Goal: Task Accomplishment & Management: Manage account settings

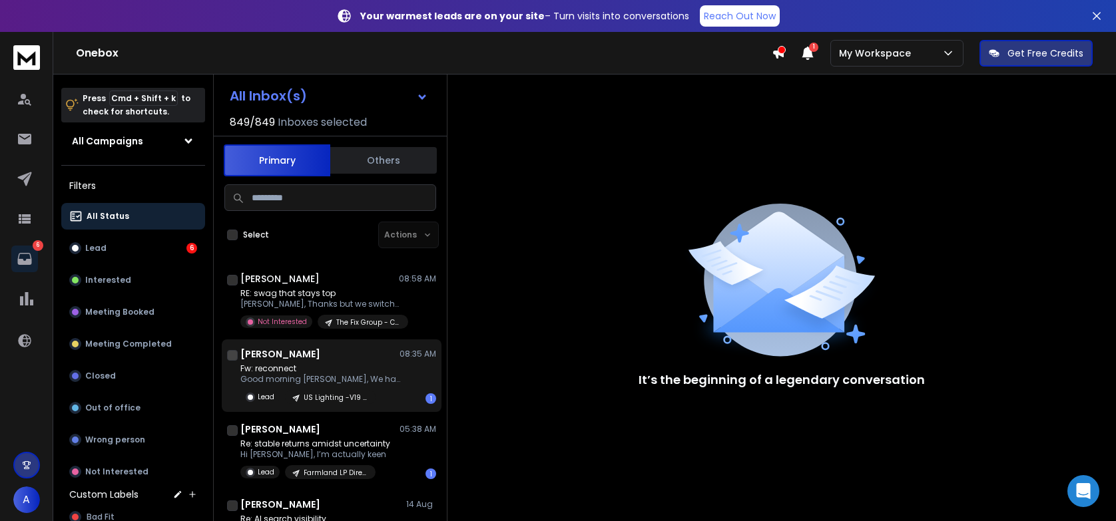
click at [345, 377] on p "Good morning [PERSON_NAME], We haven't" at bounding box center [320, 379] width 160 height 11
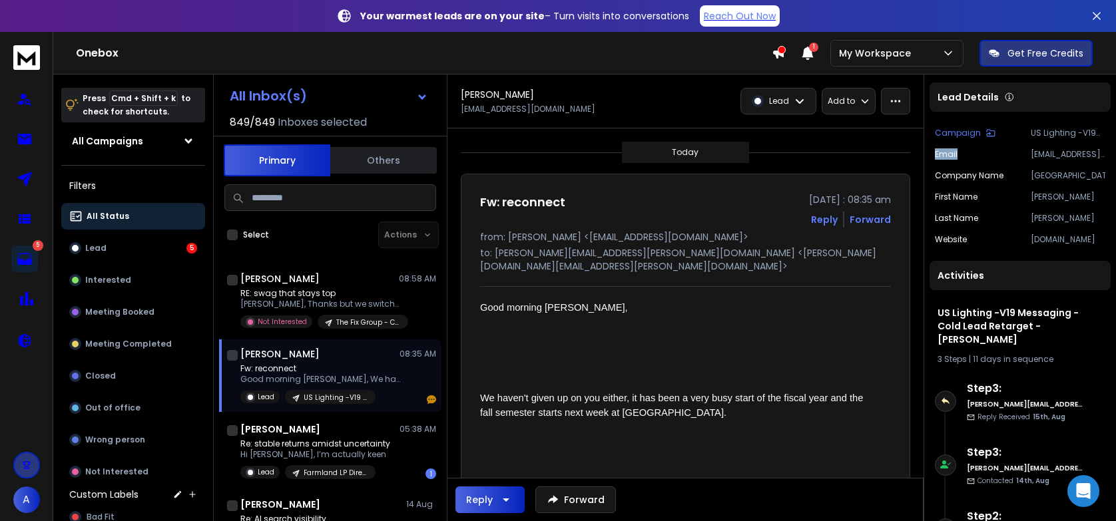
click at [946, 164] on div "Lead Details Campaign US Lighting -V19 Messaging - Cold Lead Retarget - David E…" at bounding box center [1019, 335] width 192 height 521
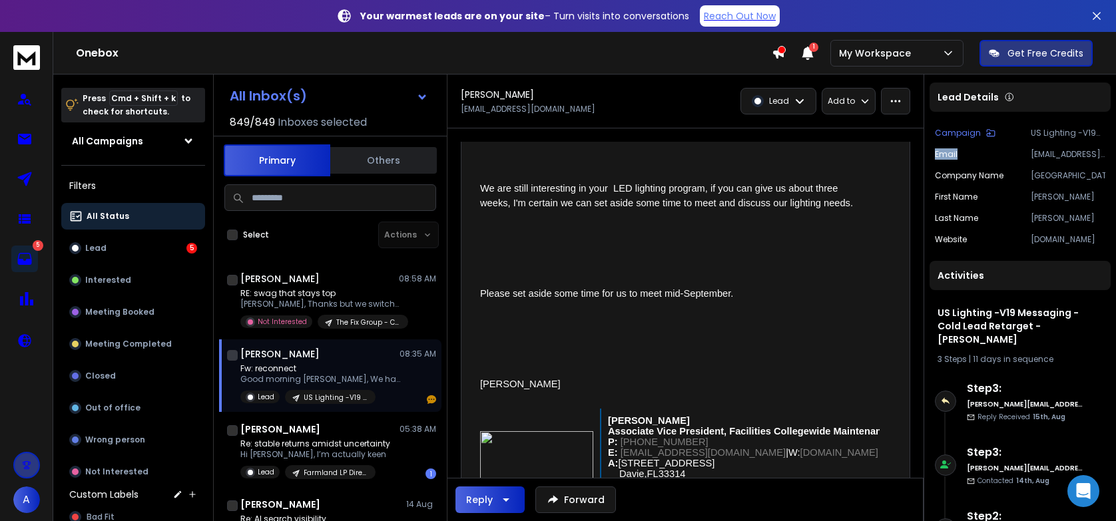
scroll to position [323, 0]
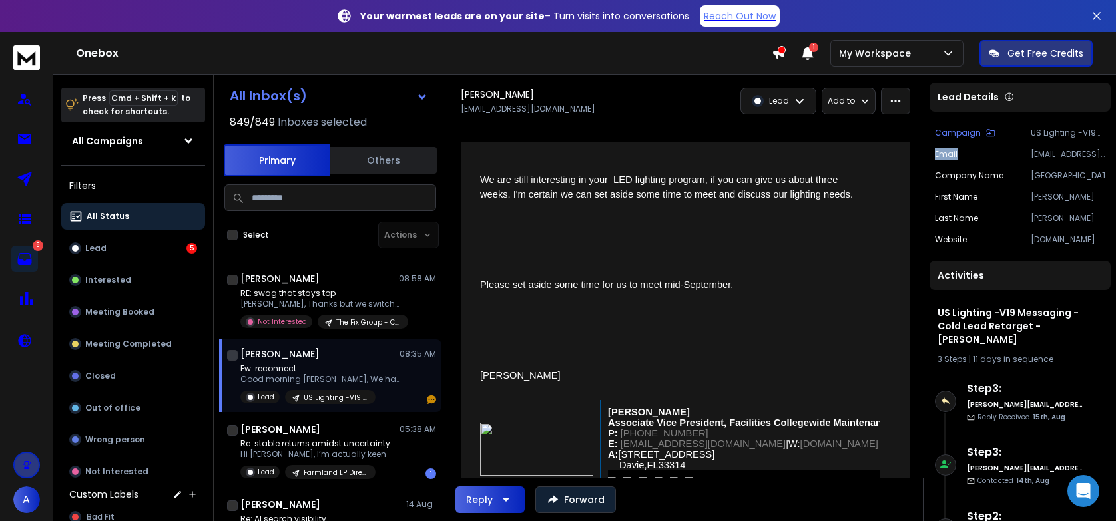
click at [590, 504] on button "Forward" at bounding box center [575, 500] width 81 height 27
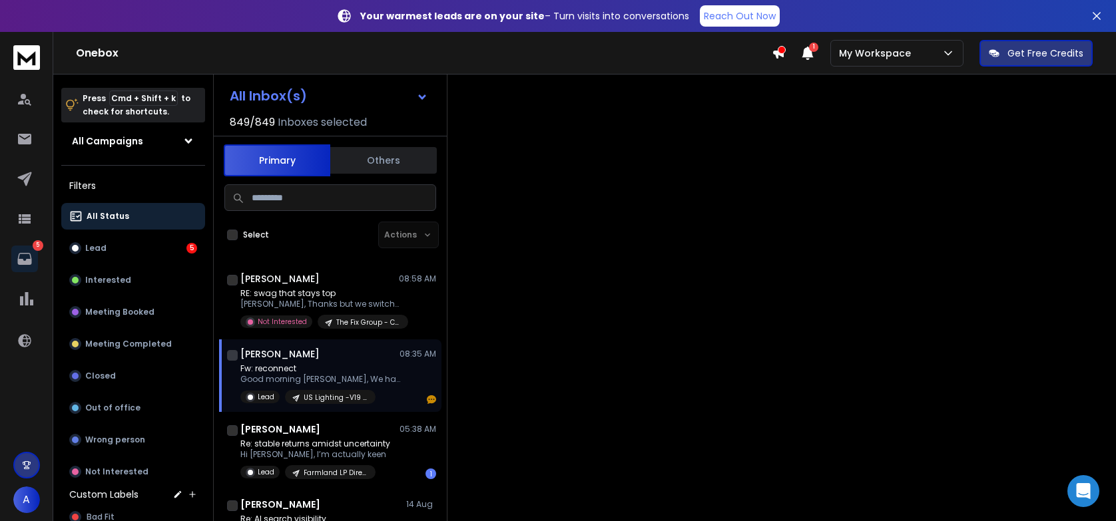
scroll to position [0, 0]
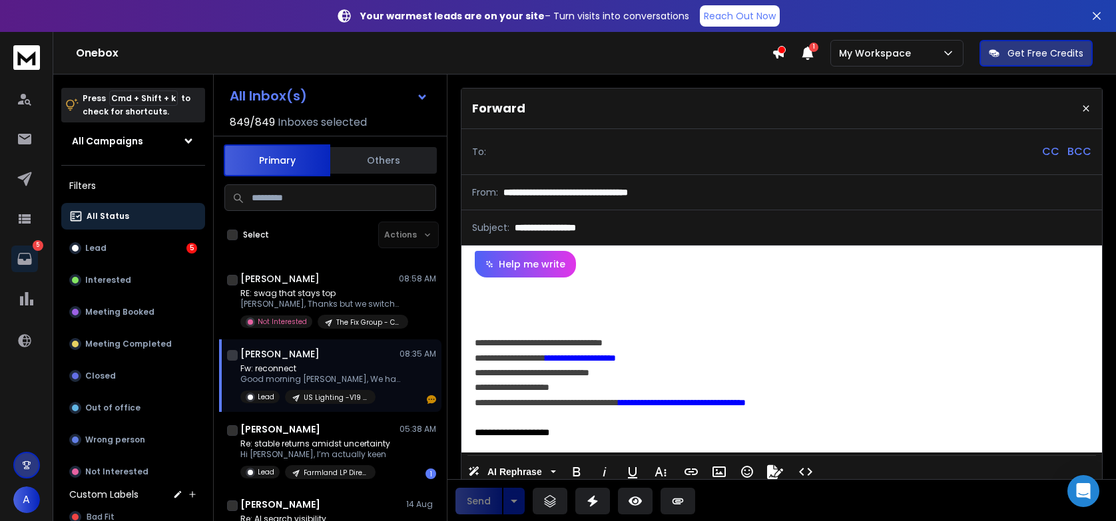
click at [514, 146] on input at bounding box center [537, 152] width 93 height 24
type input "**********"
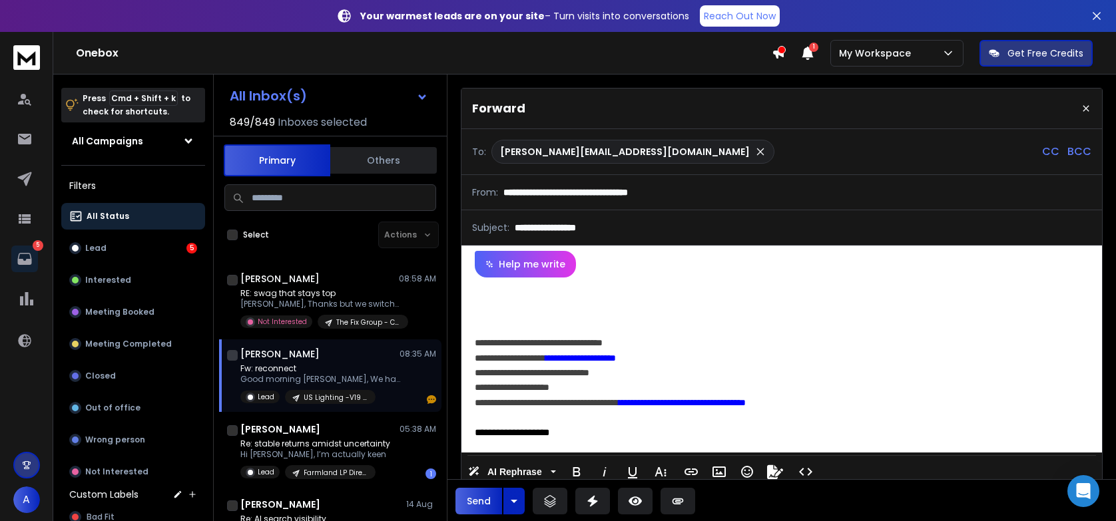
click at [472, 501] on button "Send" at bounding box center [478, 501] width 47 height 27
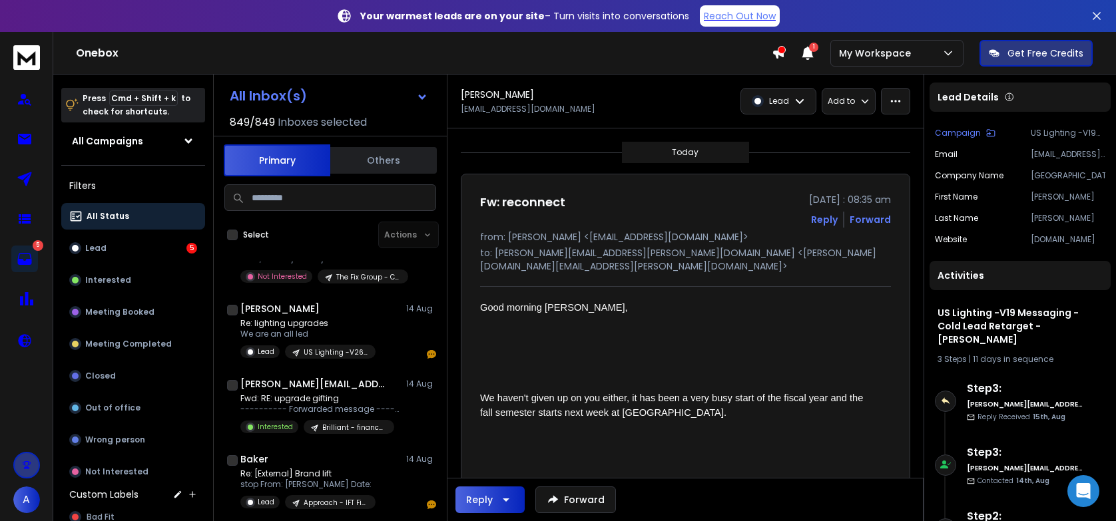
scroll to position [650, 0]
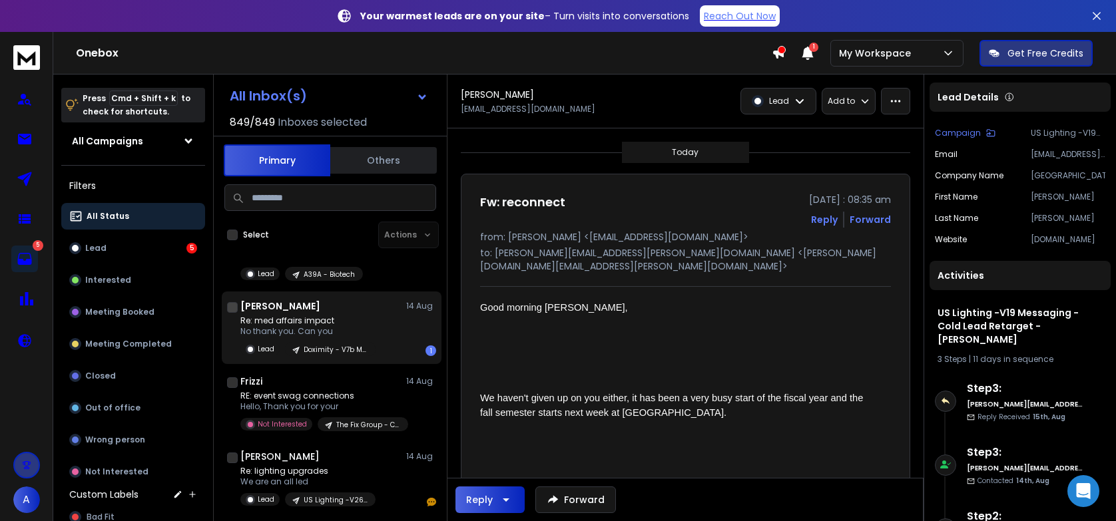
click at [339, 339] on div "Re: med affairs impact No thank you. Can you Lead Doximity - V7b Messaging - Ph…" at bounding box center [307, 336] width 135 height 41
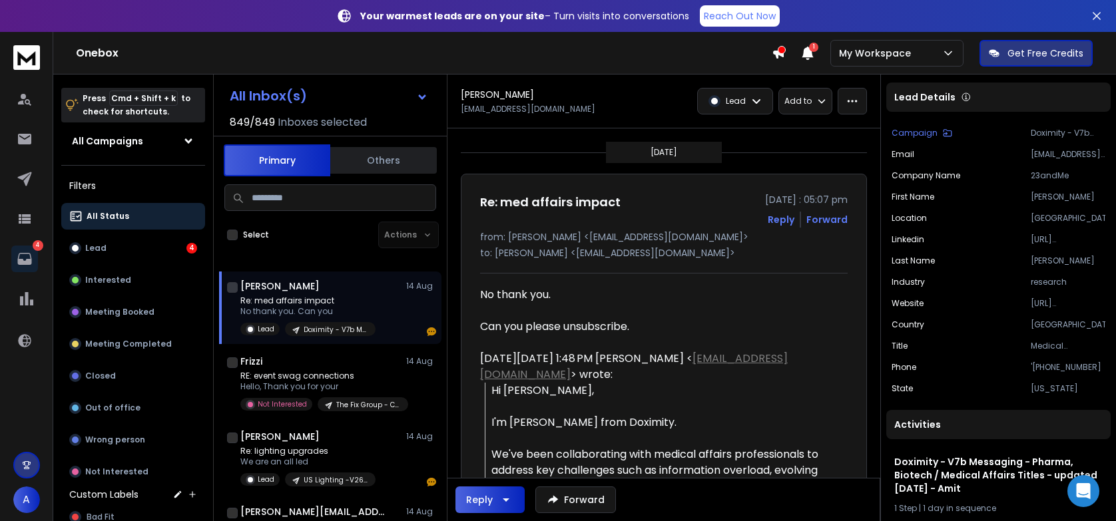
scroll to position [0, 0]
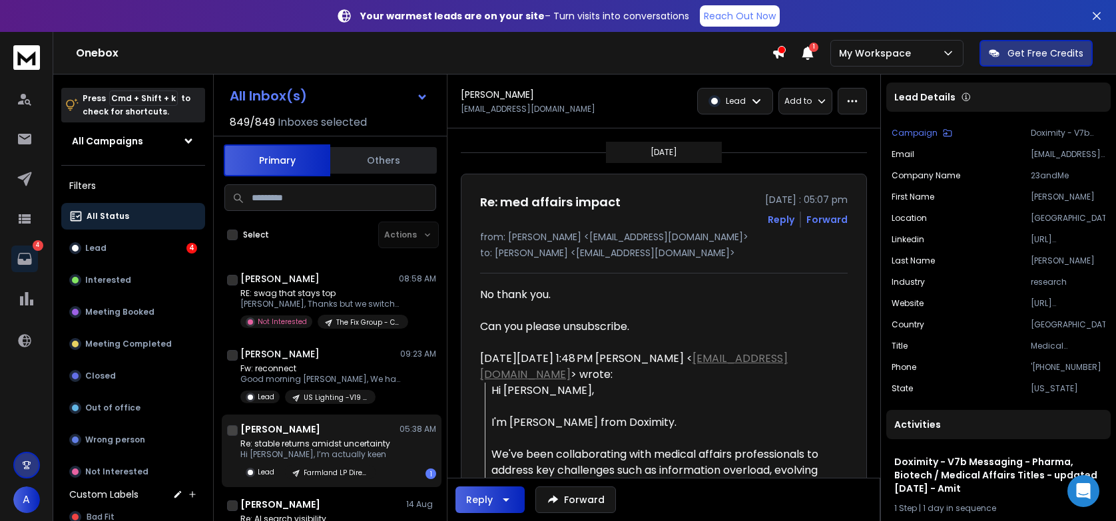
click at [331, 441] on p "Re: stable returns amidst uncertainty" at bounding box center [315, 444] width 150 height 11
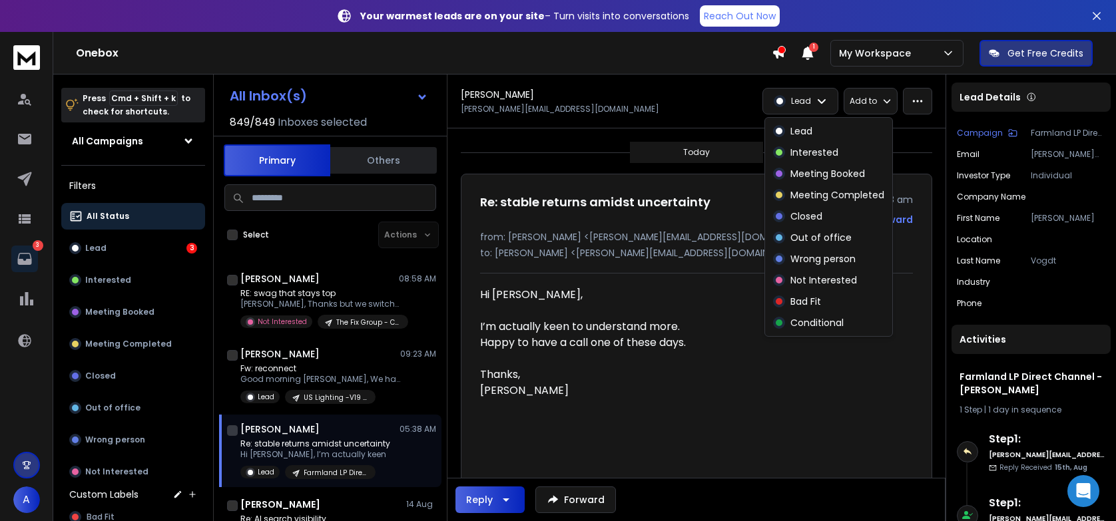
click at [808, 97] on p "Lead" at bounding box center [801, 101] width 20 height 11
click at [810, 154] on p "Interested" at bounding box center [814, 152] width 48 height 13
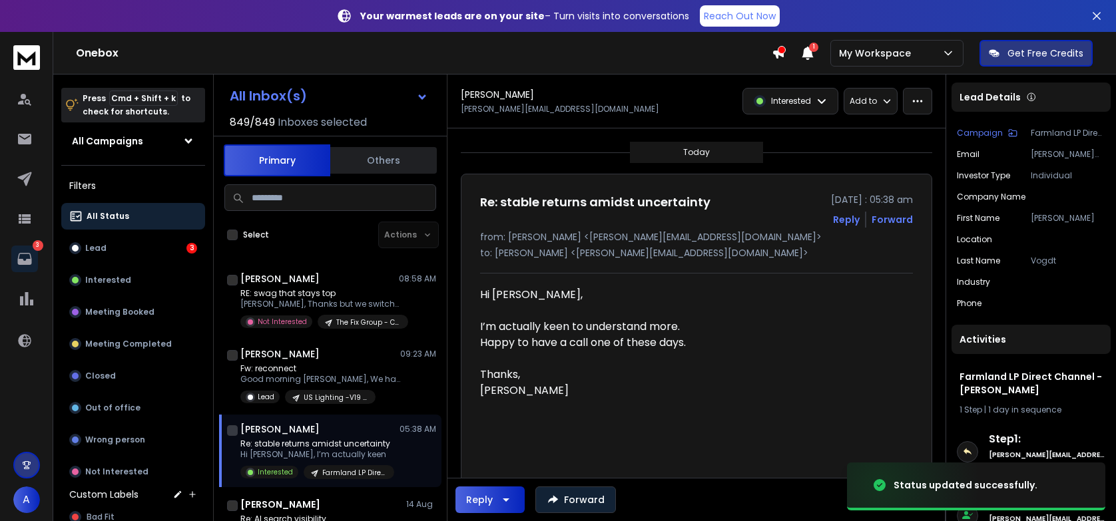
click at [577, 503] on button "Forward" at bounding box center [575, 500] width 81 height 27
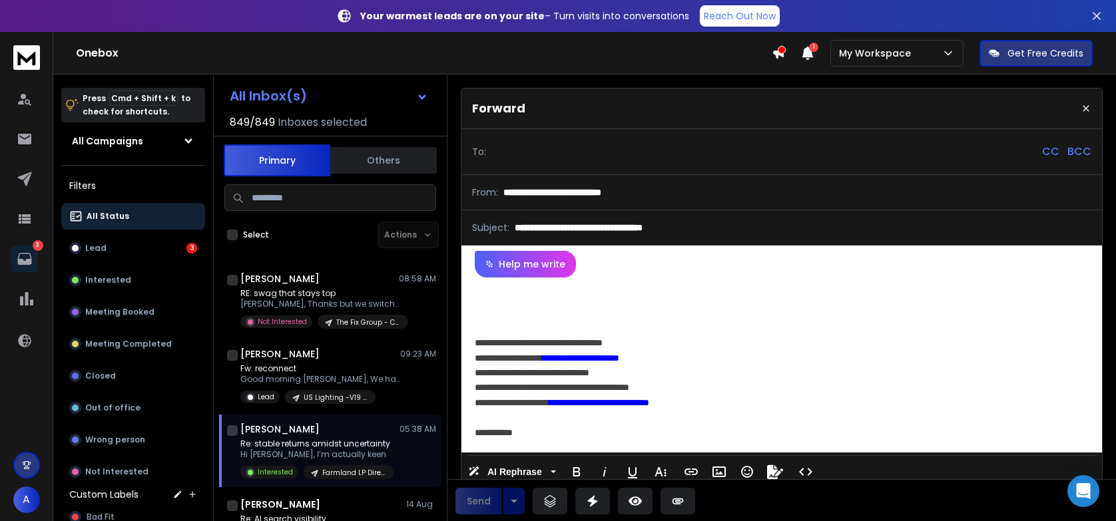
click at [520, 149] on input at bounding box center [537, 152] width 93 height 24
type input "**********"
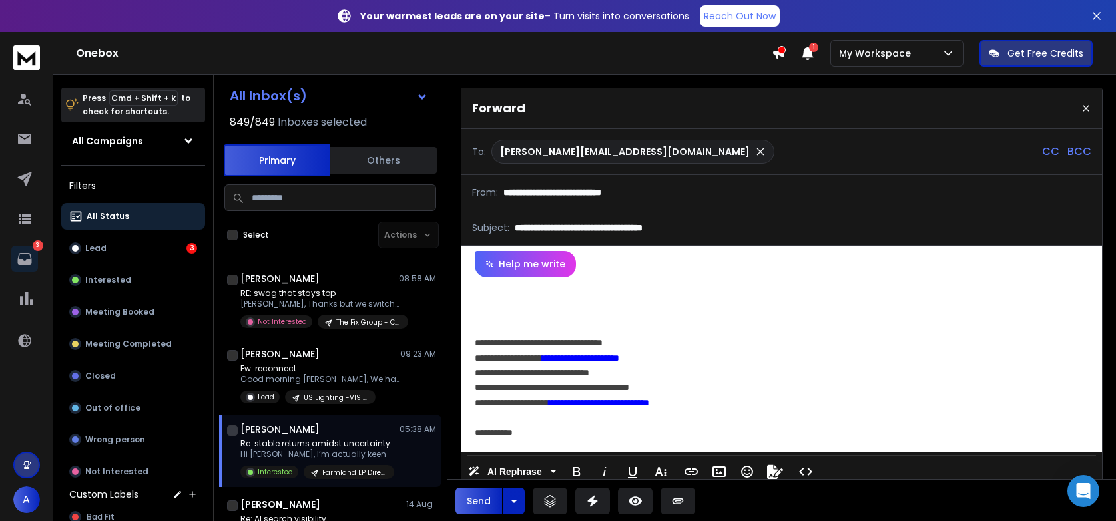
click at [521, 308] on div at bounding box center [782, 313] width 614 height 15
click at [477, 503] on button "Send" at bounding box center [478, 501] width 47 height 27
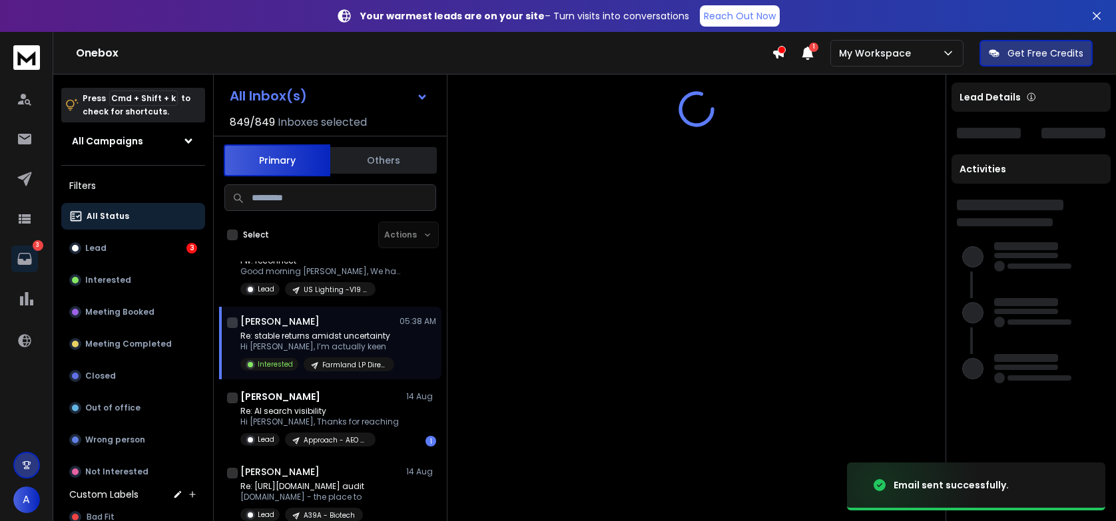
scroll to position [169, 0]
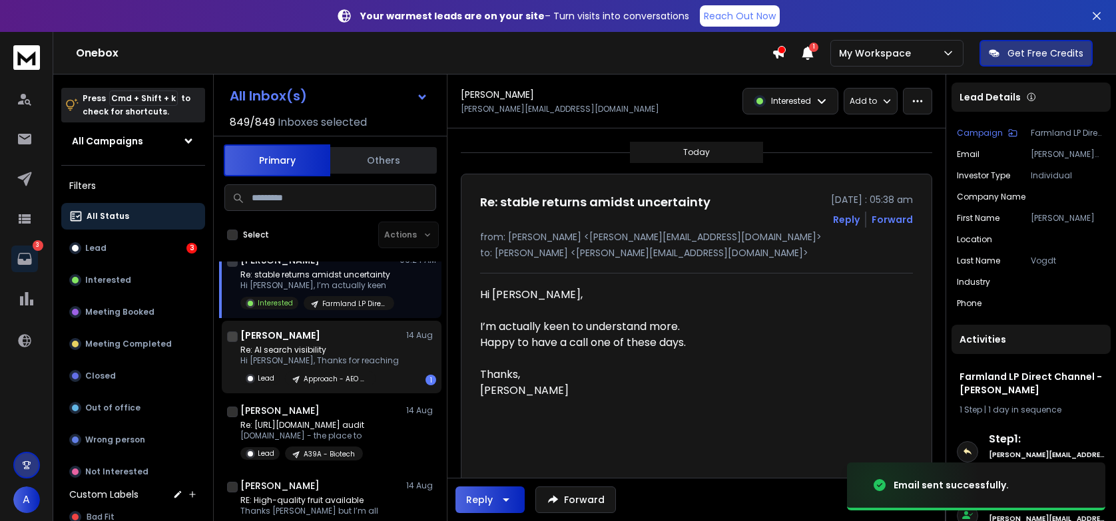
click at [363, 355] on p "Hi Ashley, Thanks for reaching" at bounding box center [319, 360] width 158 height 11
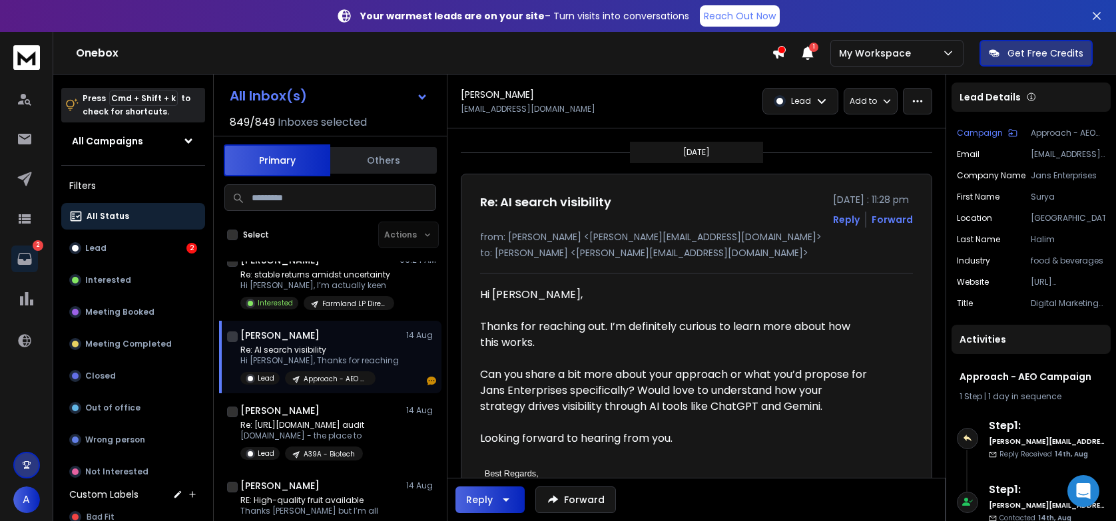
drag, startPoint x: 945, startPoint y: 288, endPoint x: 947, endPoint y: 316, distance: 28.1
click at [943, 317] on div "Yesterday Re: AI search visibility 14 August 2025 : 11:28 pm Reply Forward from…" at bounding box center [696, 369] width 498 height 454
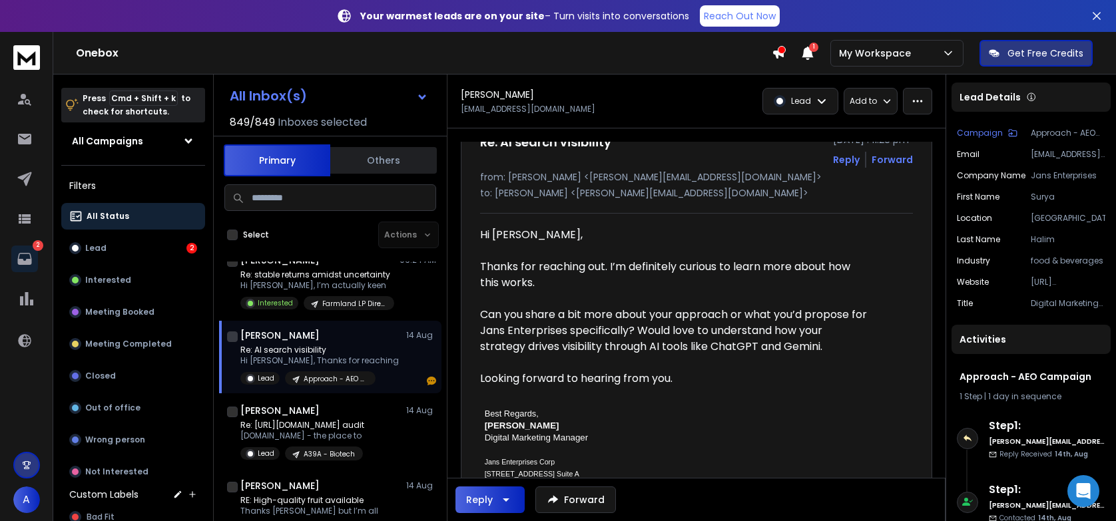
scroll to position [0, 0]
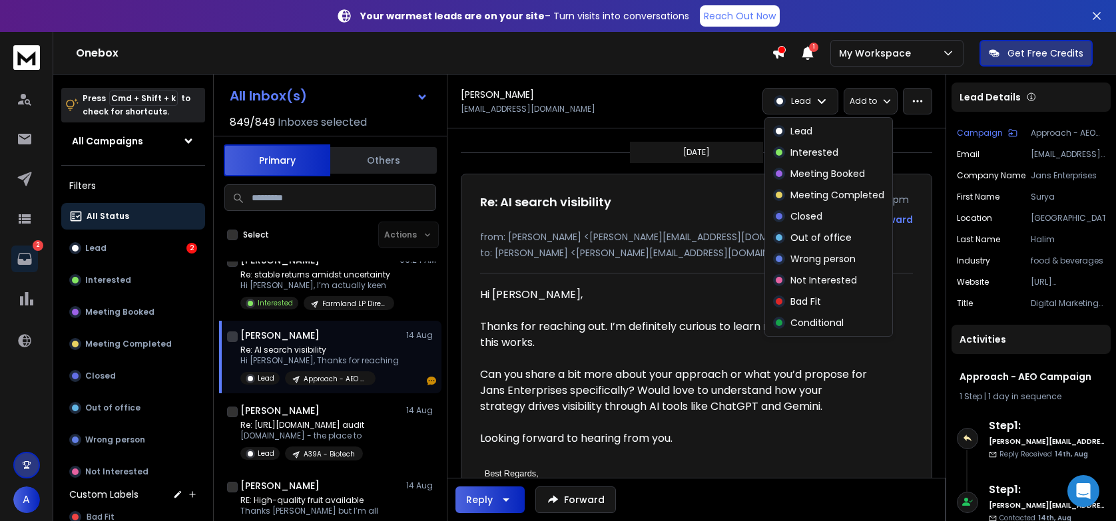
click at [791, 106] on p "Lead" at bounding box center [801, 101] width 20 height 11
click at [804, 154] on p "Interested" at bounding box center [814, 152] width 48 height 13
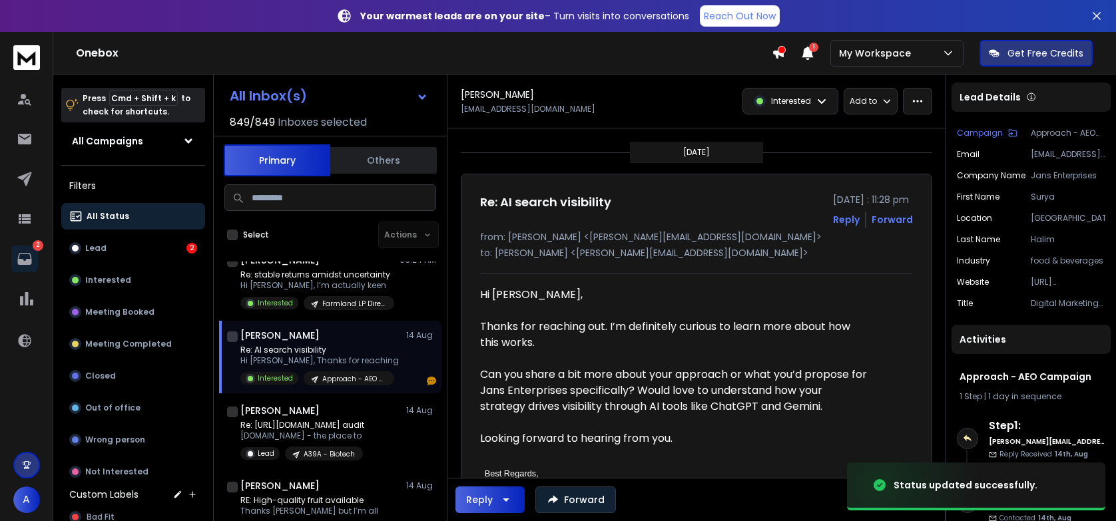
click at [582, 504] on button "Forward" at bounding box center [575, 500] width 81 height 27
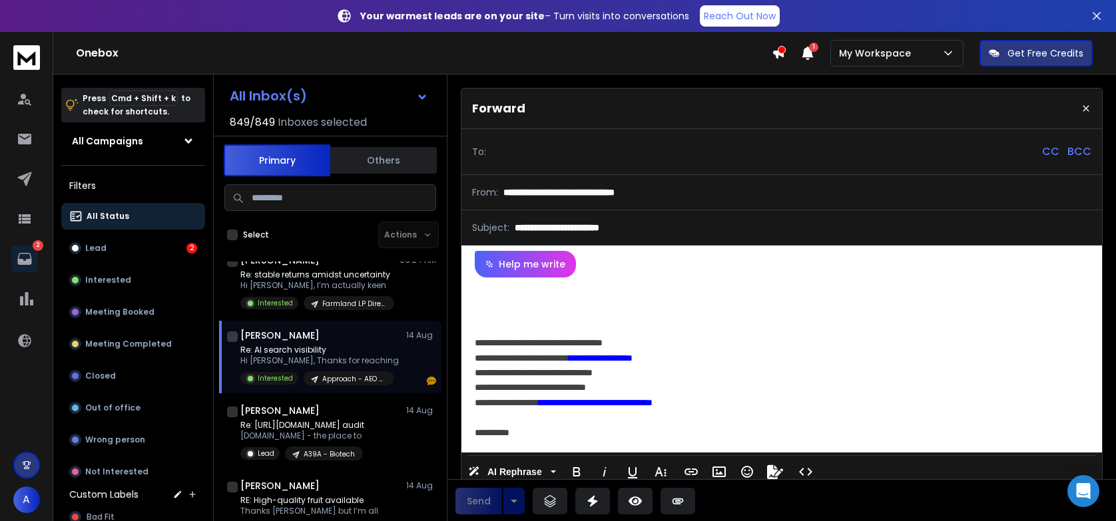
click at [517, 148] on input at bounding box center [537, 152] width 93 height 24
type input "**********"
click at [562, 294] on div at bounding box center [782, 298] width 614 height 15
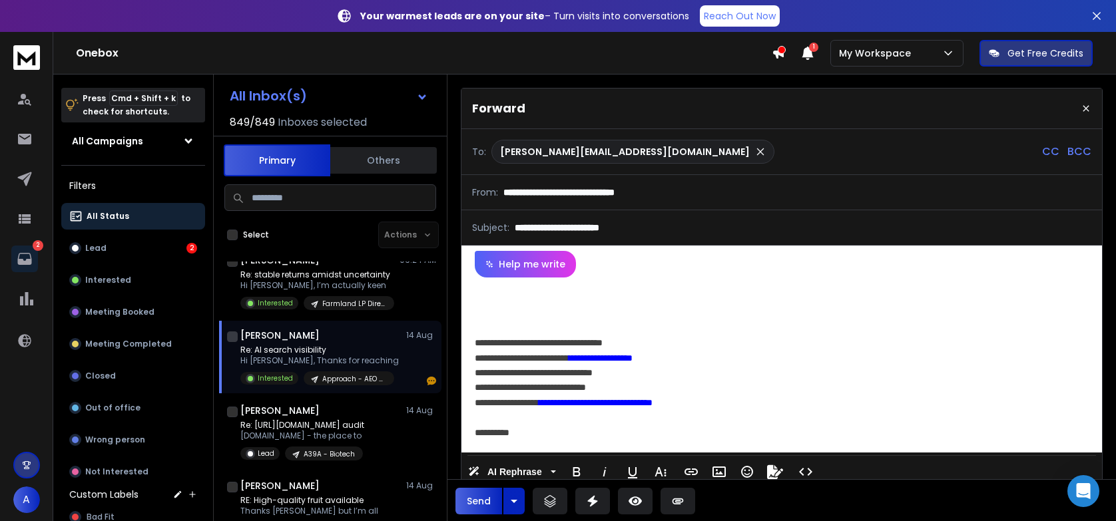
click at [480, 499] on button "Send" at bounding box center [478, 501] width 47 height 27
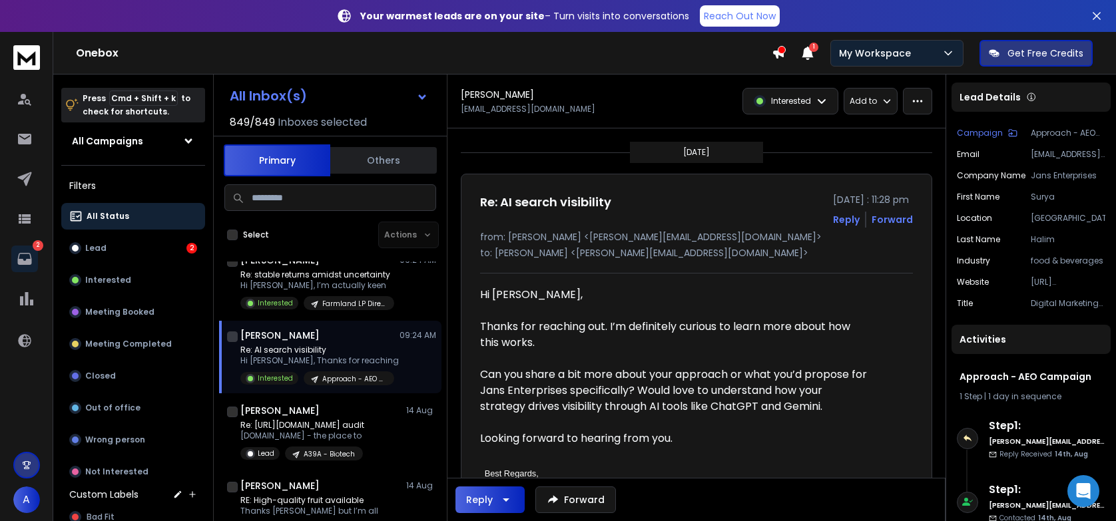
click at [878, 59] on p "My Workspace" at bounding box center [877, 53] width 77 height 13
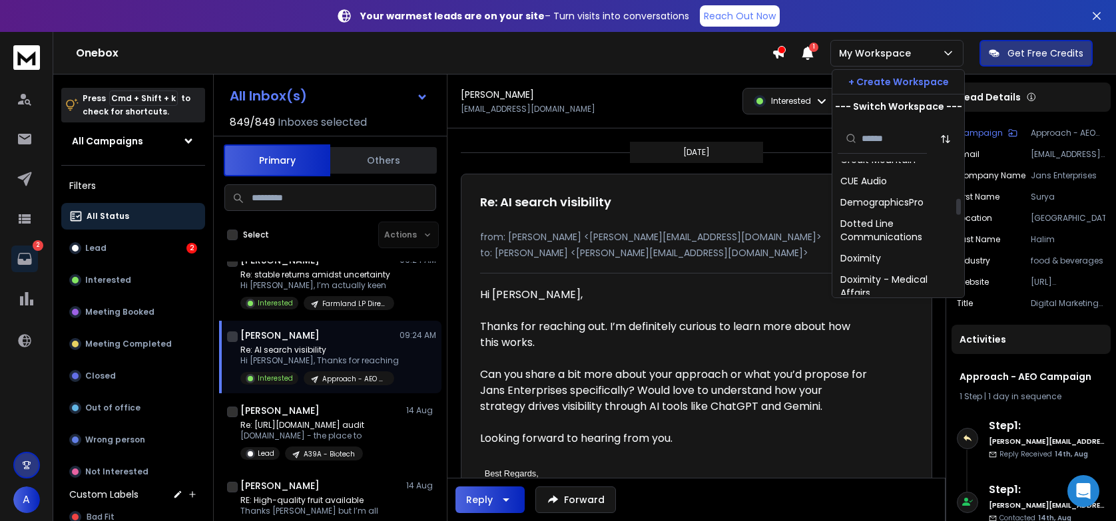
drag, startPoint x: 958, startPoint y: 173, endPoint x: 958, endPoint y: 217, distance: 43.9
click at [956, 212] on div at bounding box center [958, 207] width 5 height 16
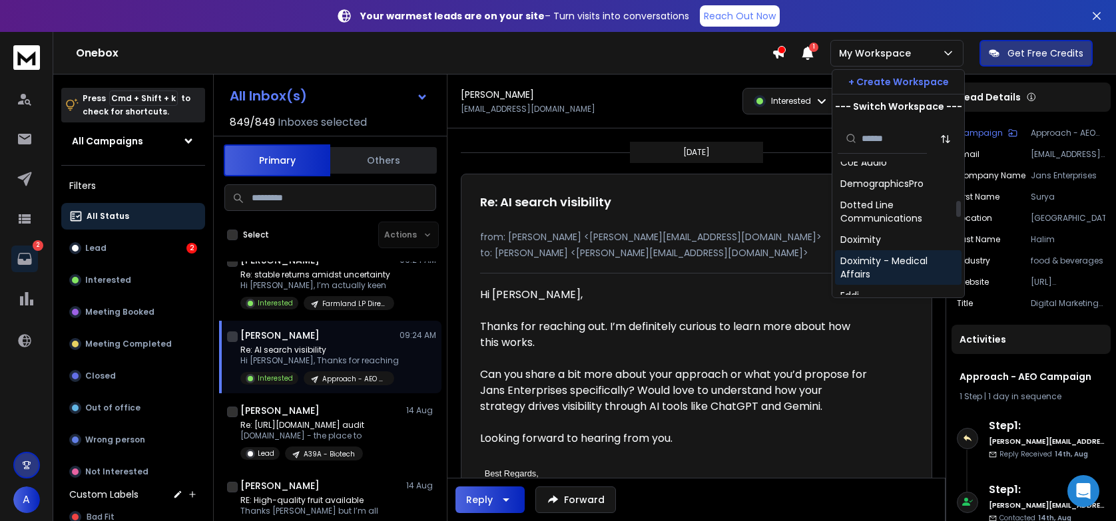
click at [874, 254] on div "Doximity - Medical Affairs" at bounding box center [898, 267] width 116 height 27
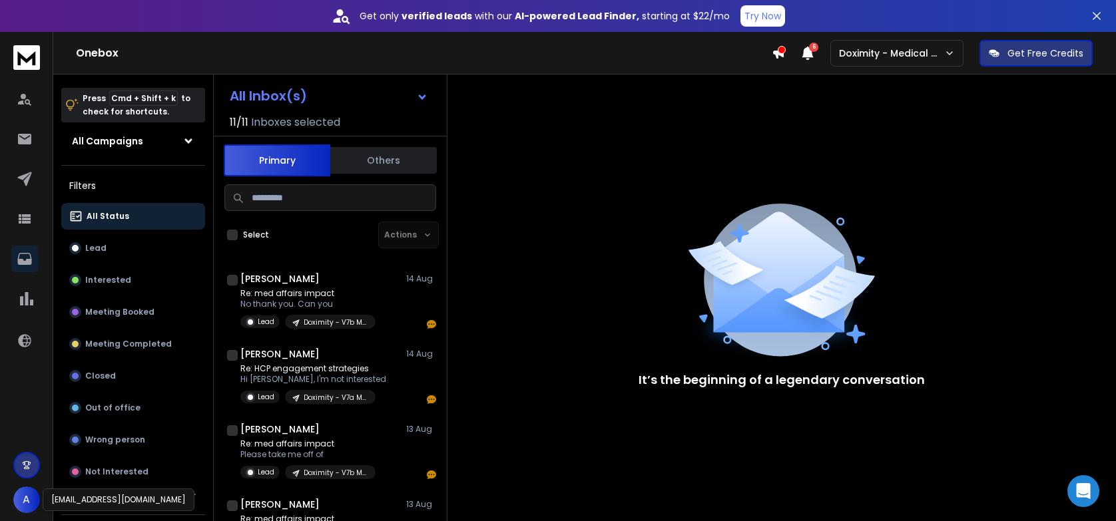
click at [23, 509] on span "A" at bounding box center [26, 500] width 27 height 27
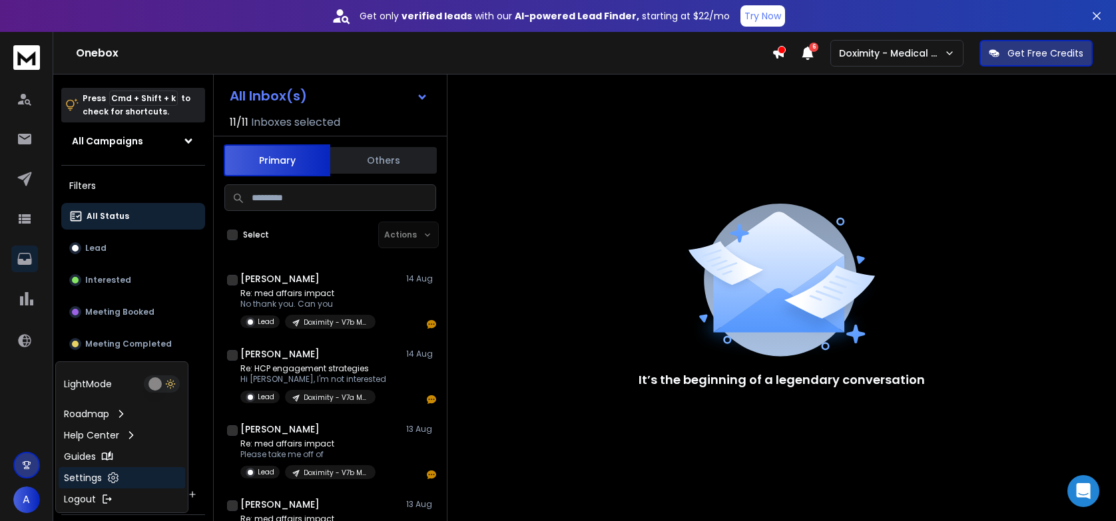
click at [120, 481] on div "Settings" at bounding box center [122, 477] width 126 height 21
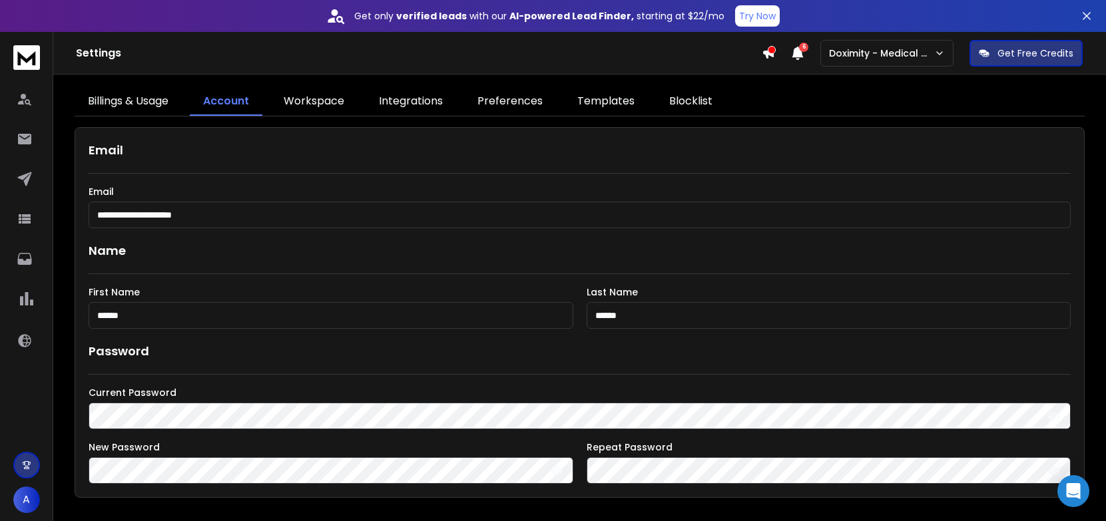
click at [702, 107] on link "Blocklist" at bounding box center [691, 102] width 70 height 28
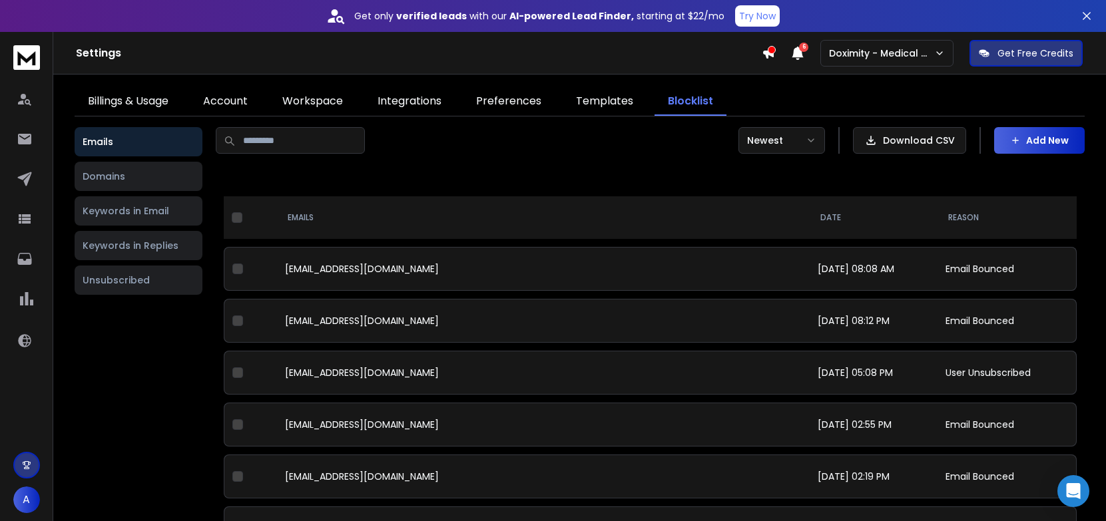
click at [1010, 136] on icon at bounding box center [1015, 140] width 11 height 11
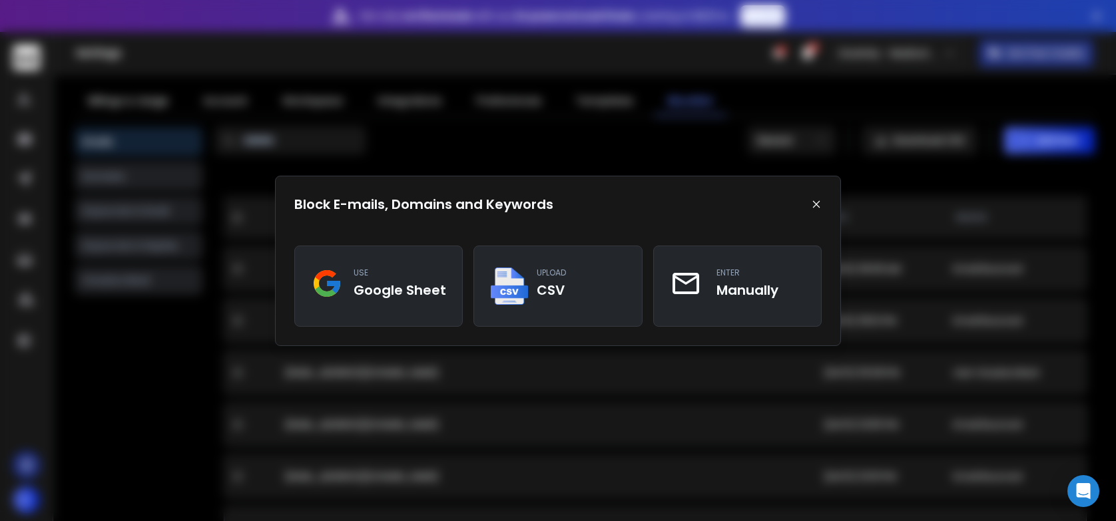
click at [706, 308] on div "enter Manually" at bounding box center [737, 286] width 168 height 81
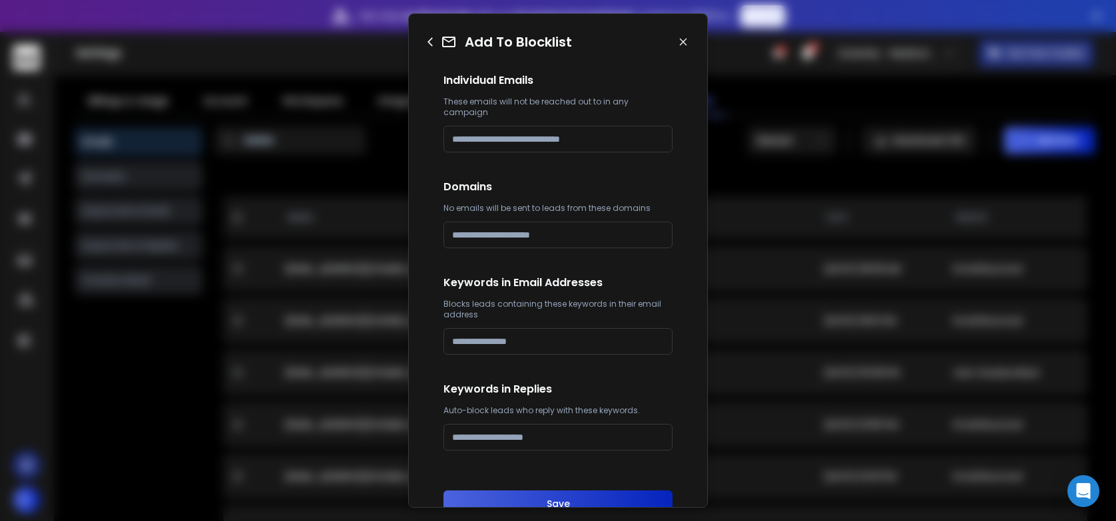
paste input "**********"
type input "**********"
click at [563, 222] on input at bounding box center [557, 235] width 229 height 27
click at [524, 497] on button "Save" at bounding box center [557, 504] width 229 height 27
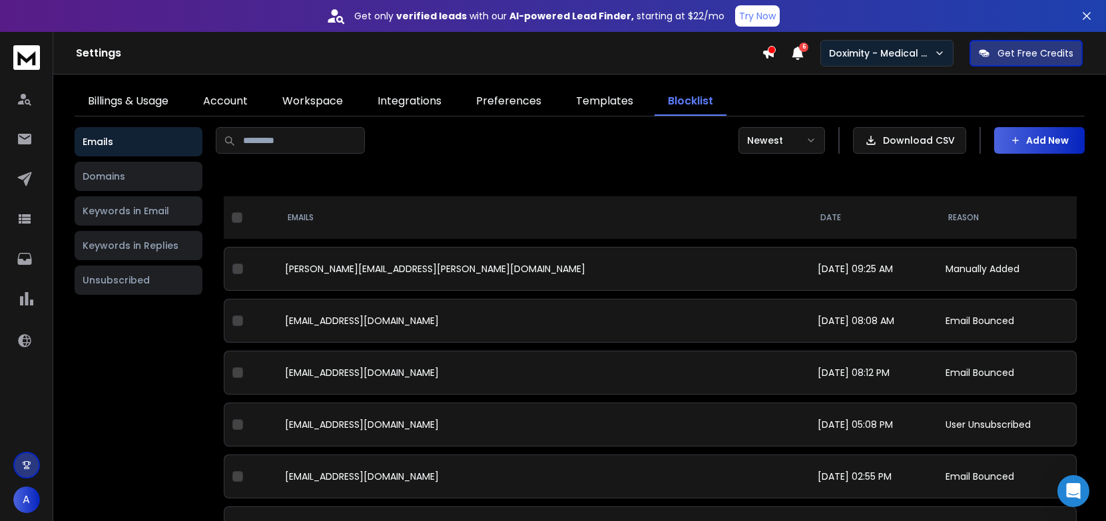
click at [877, 56] on p "Doximity - Medical Affairs" at bounding box center [881, 53] width 105 height 13
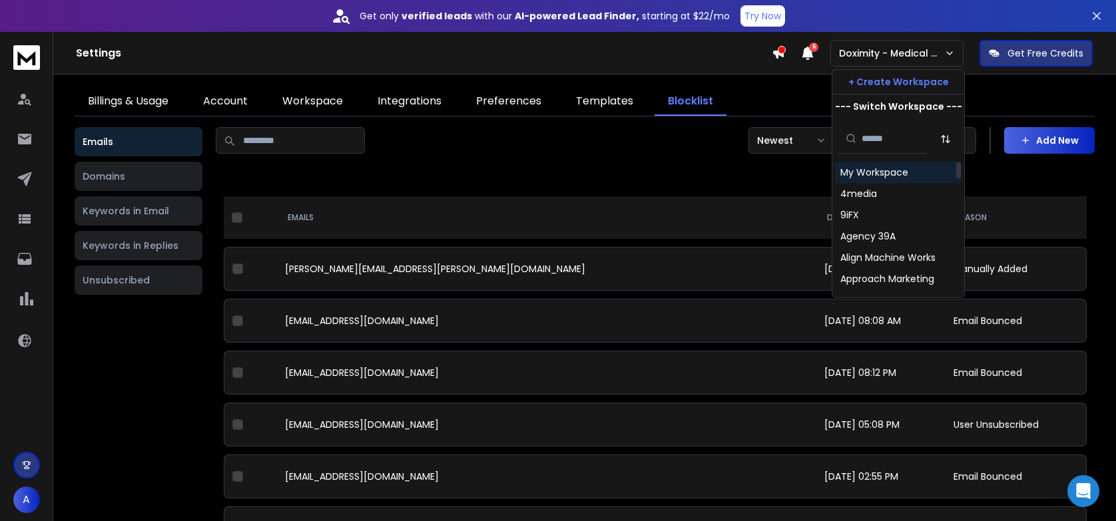
click at [897, 174] on div "My Workspace" at bounding box center [874, 172] width 68 height 13
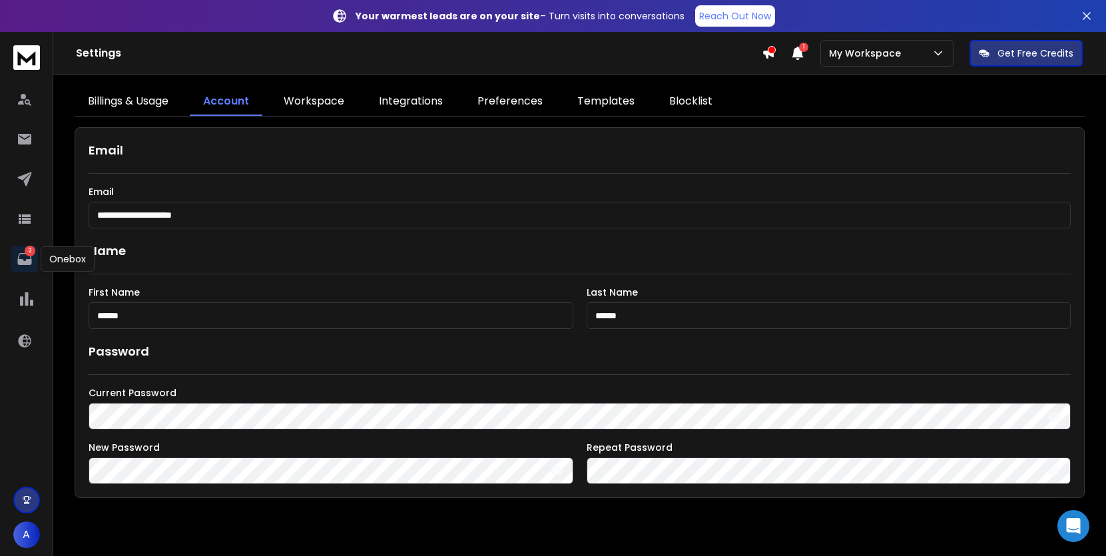
click at [26, 257] on icon at bounding box center [25, 259] width 16 height 16
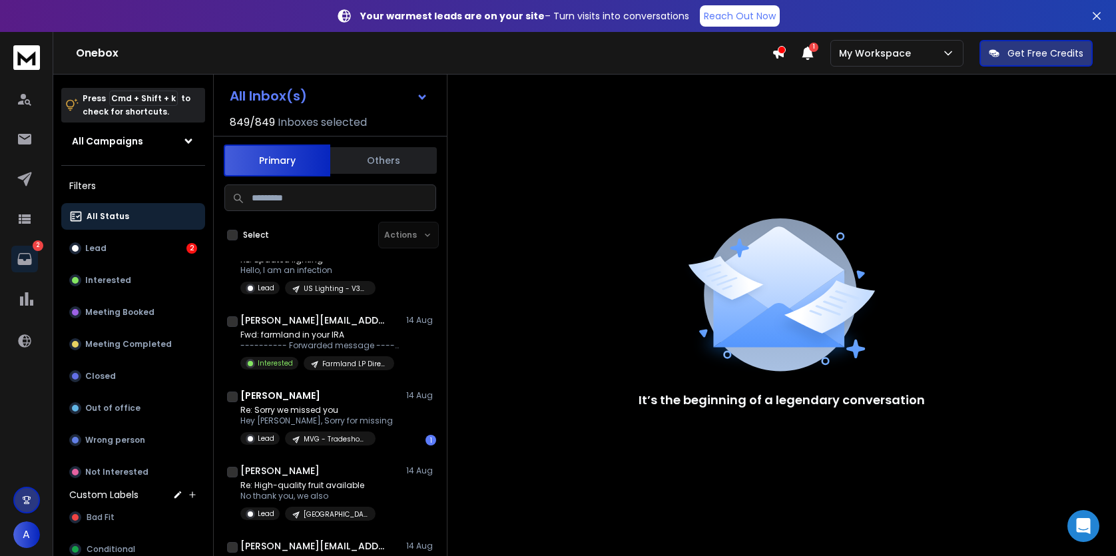
scroll to position [1534, 0]
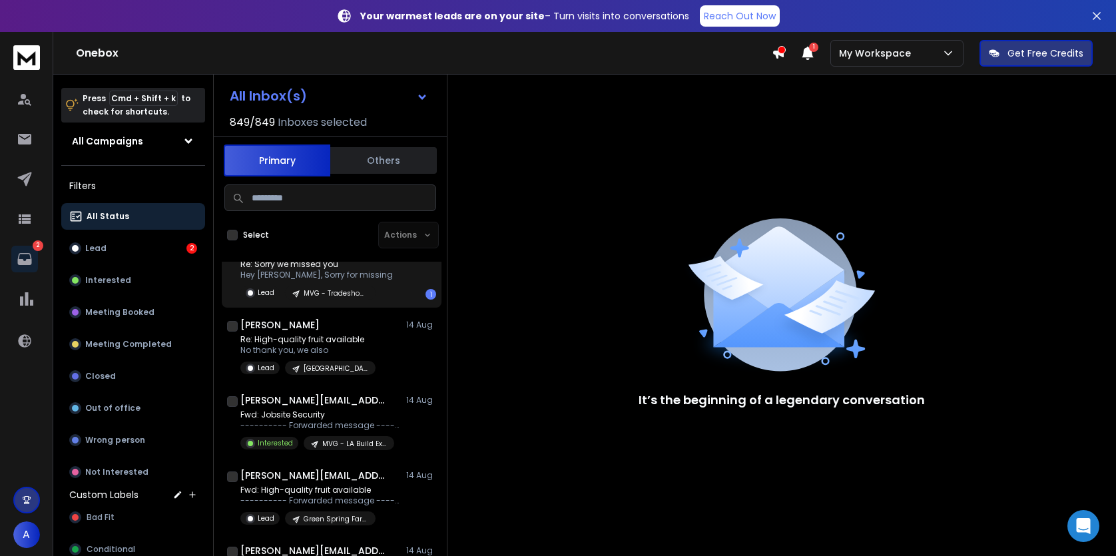
click at [363, 278] on p "Hey [PERSON_NAME], Sorry for missing" at bounding box center [316, 275] width 152 height 11
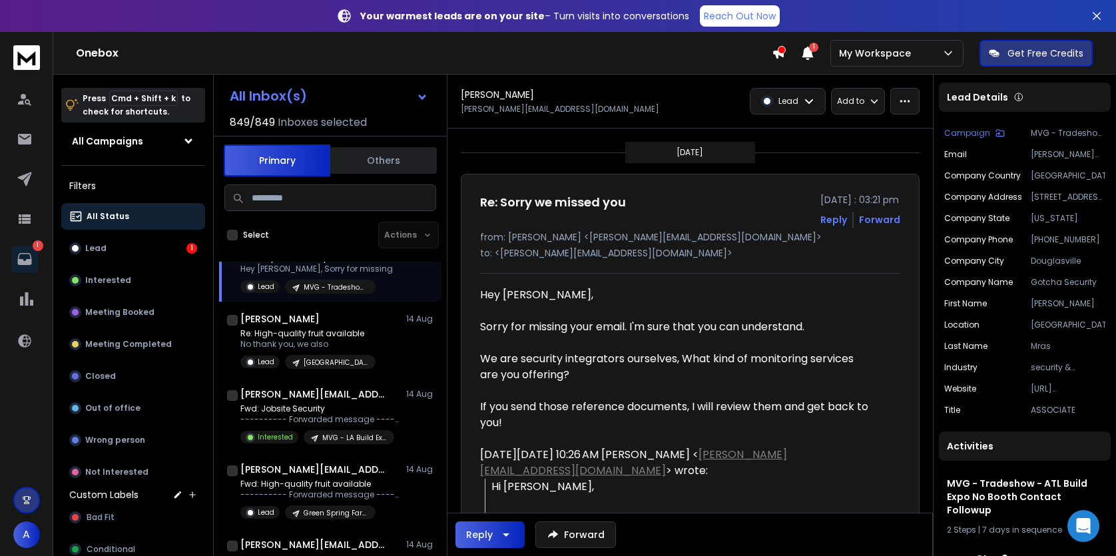
scroll to position [1470, 0]
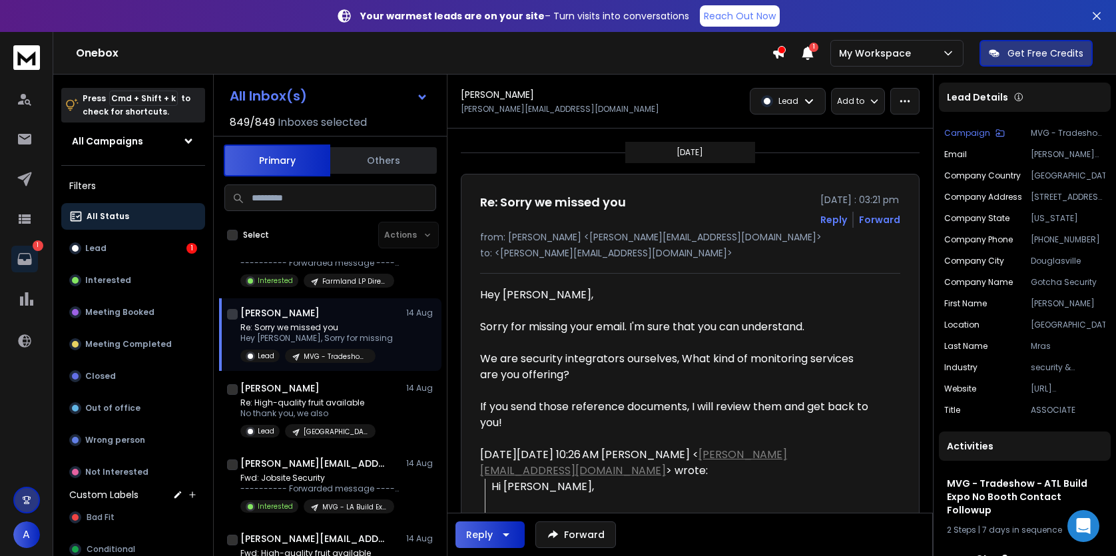
click at [232, 310] on button "button" at bounding box center [232, 314] width 11 height 11
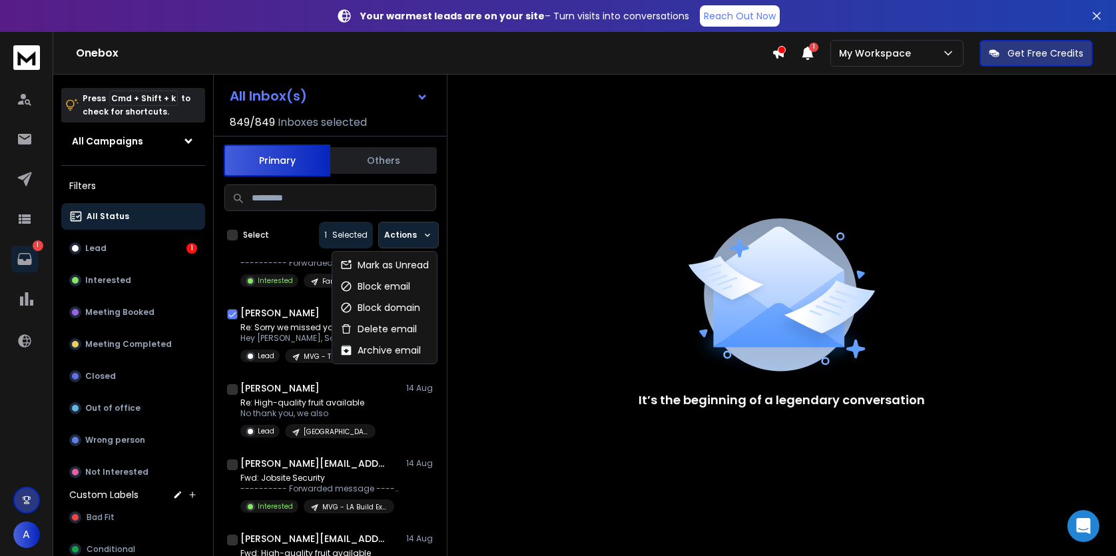
click at [413, 234] on p "Actions" at bounding box center [400, 235] width 33 height 11
click at [403, 262] on div "Mark as Unread" at bounding box center [384, 264] width 89 height 13
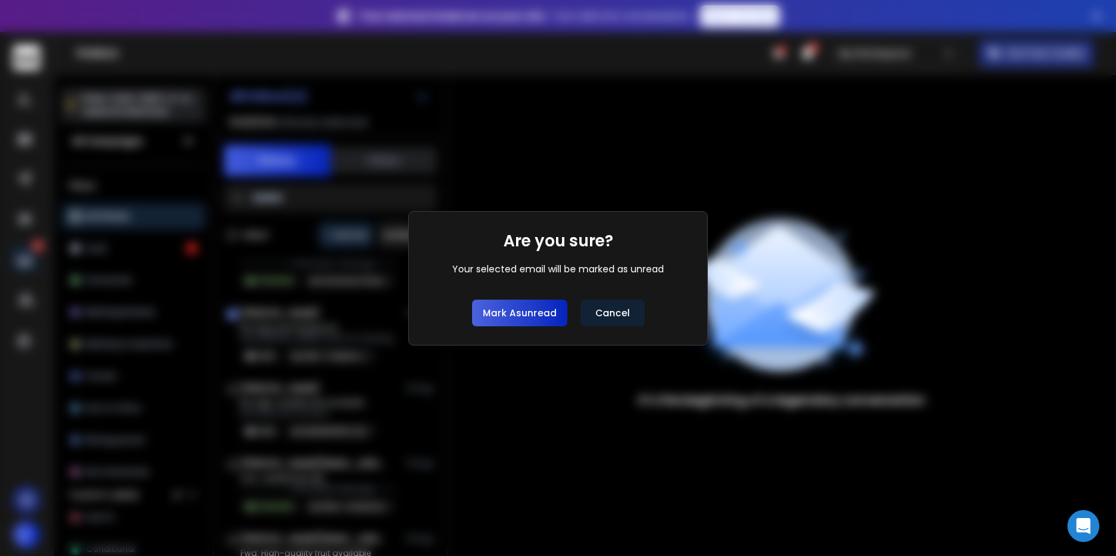
click at [496, 320] on button "Mark as unread" at bounding box center [519, 313] width 95 height 27
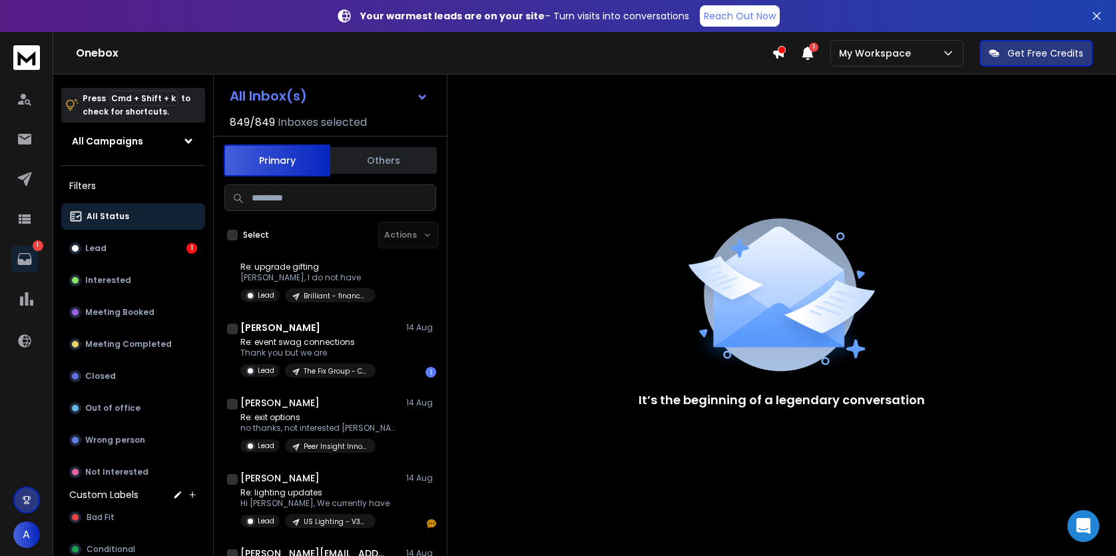
scroll to position [3117, 0]
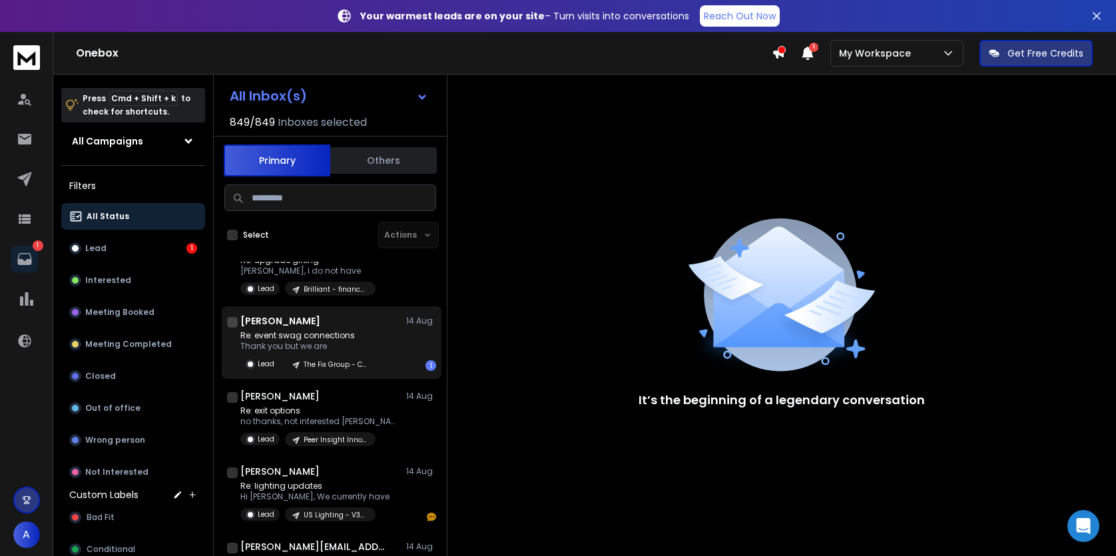
click at [342, 325] on div "Sam Turner 14 Aug" at bounding box center [338, 320] width 196 height 13
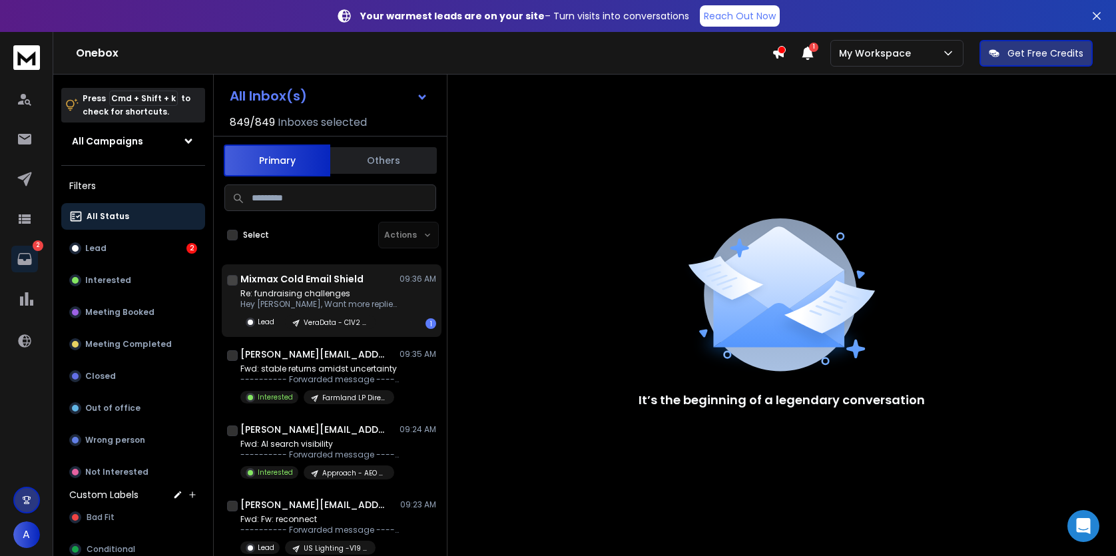
click at [316, 298] on p "Re: fundraising challenges" at bounding box center [320, 293] width 160 height 11
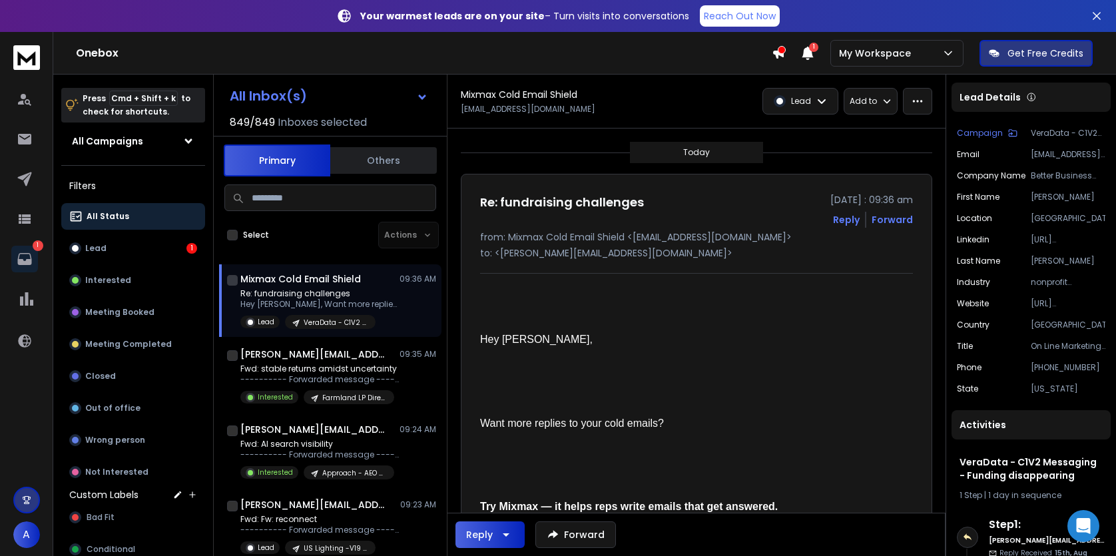
click at [231, 279] on button "button" at bounding box center [232, 280] width 11 height 11
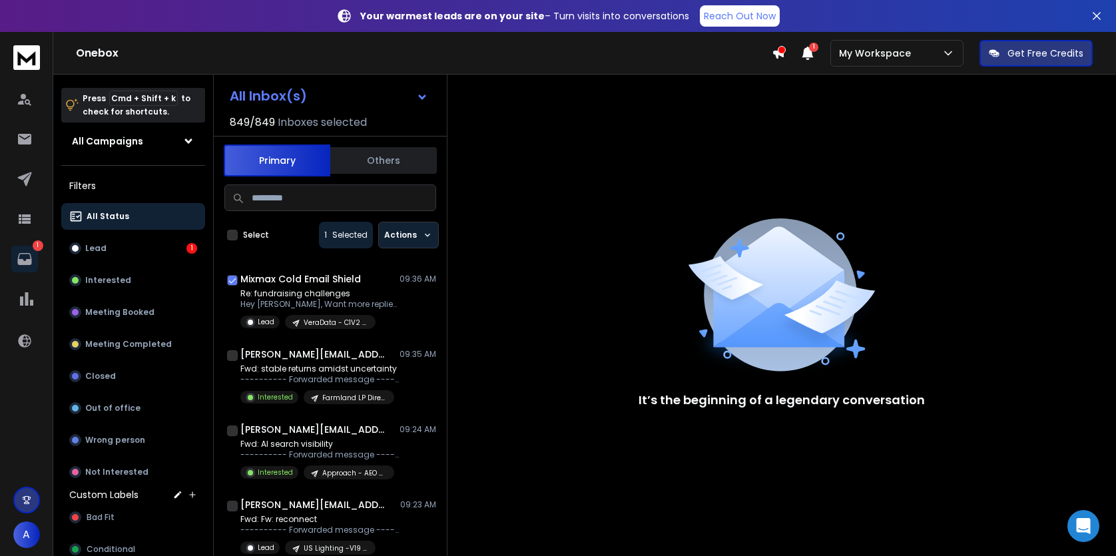
click at [421, 240] on button "Actions" at bounding box center [408, 235] width 61 height 27
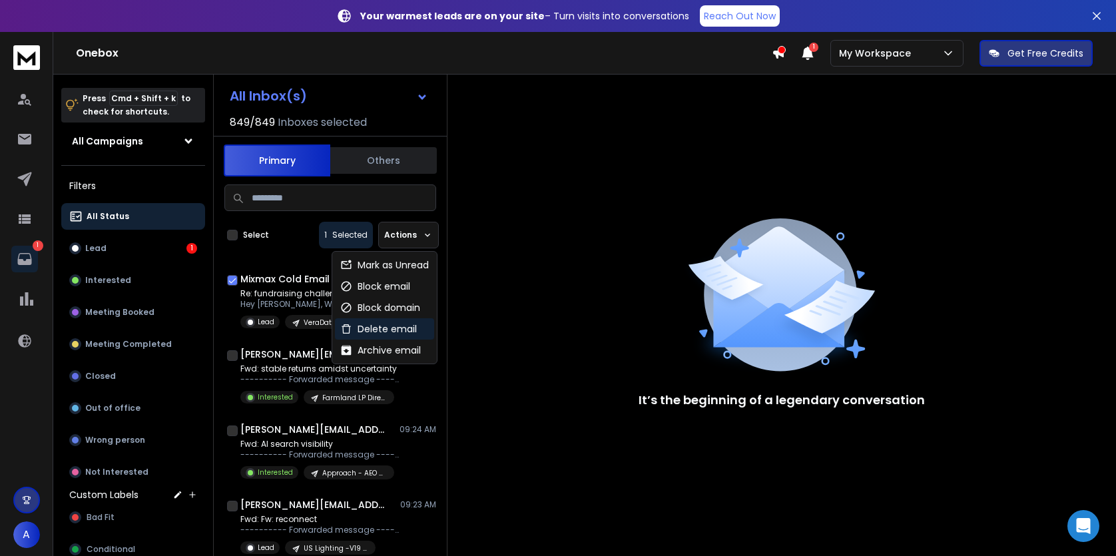
click at [404, 324] on div "Delete email" at bounding box center [378, 328] width 77 height 13
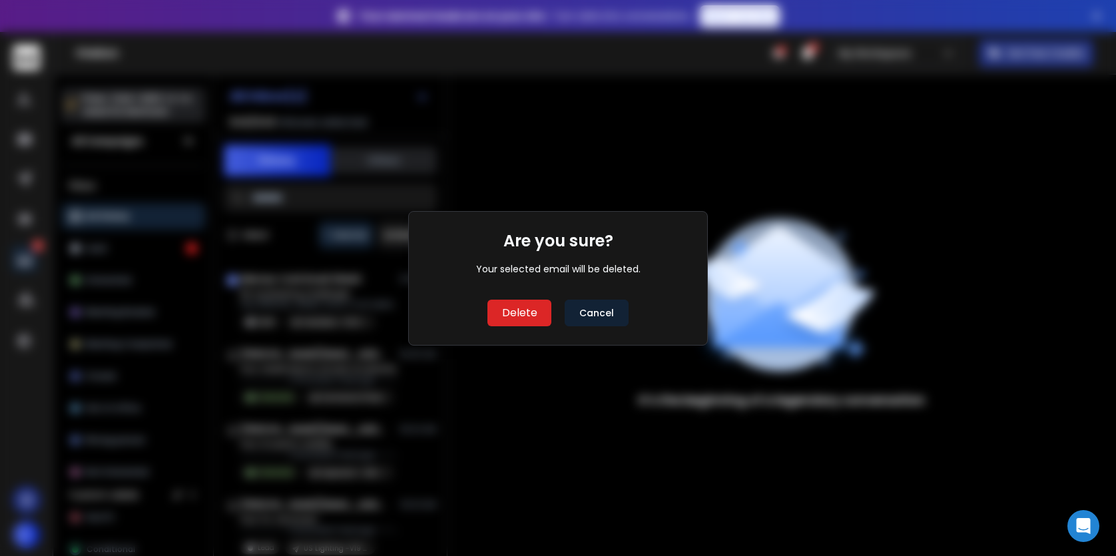
click at [511, 298] on div "Are you sure? Your selected email will be deleted. Delete Cancel" at bounding box center [557, 278] width 261 height 96
click at [509, 302] on button "Delete" at bounding box center [519, 313] width 64 height 27
